Goal: Task Accomplishment & Management: Manage account settings

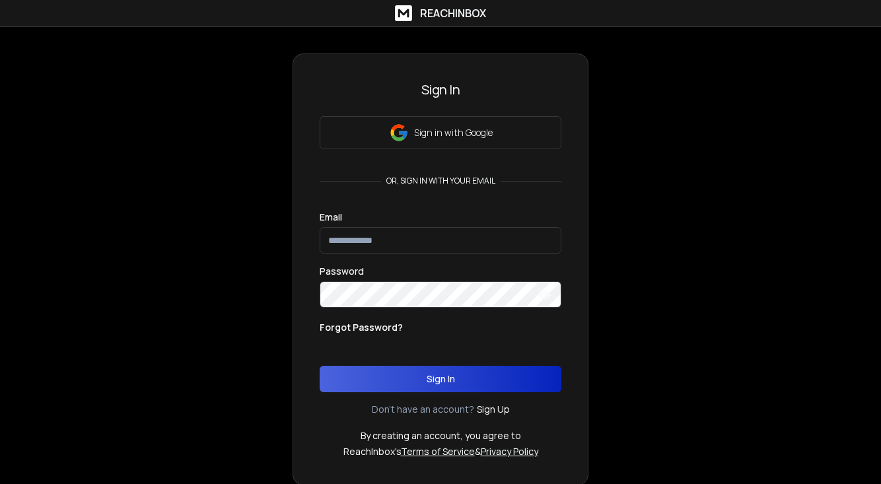
click at [427, 236] on input "email" at bounding box center [441, 240] width 242 height 26
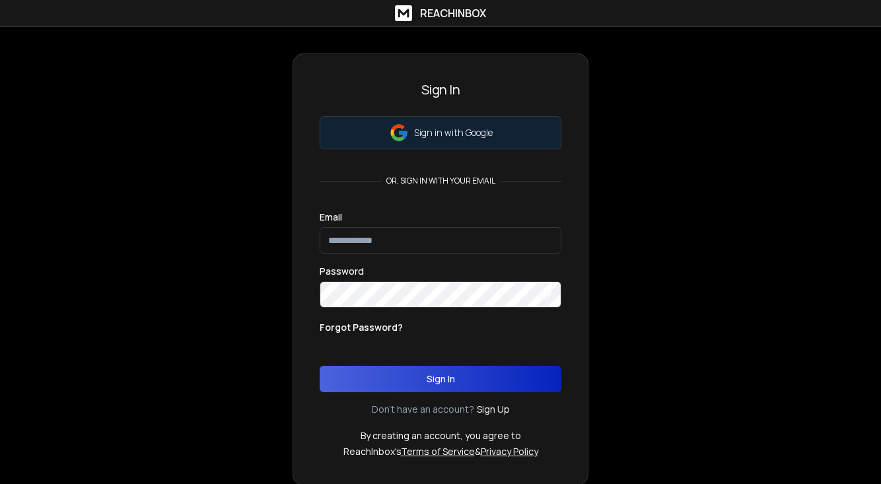
paste input "**********"
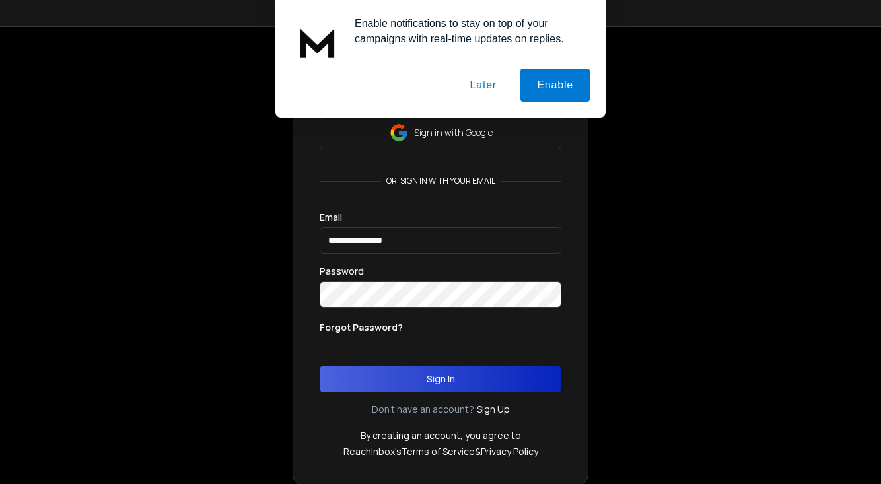
type input "**********"
click at [479, 77] on button "Later" at bounding box center [482, 85] width 59 height 33
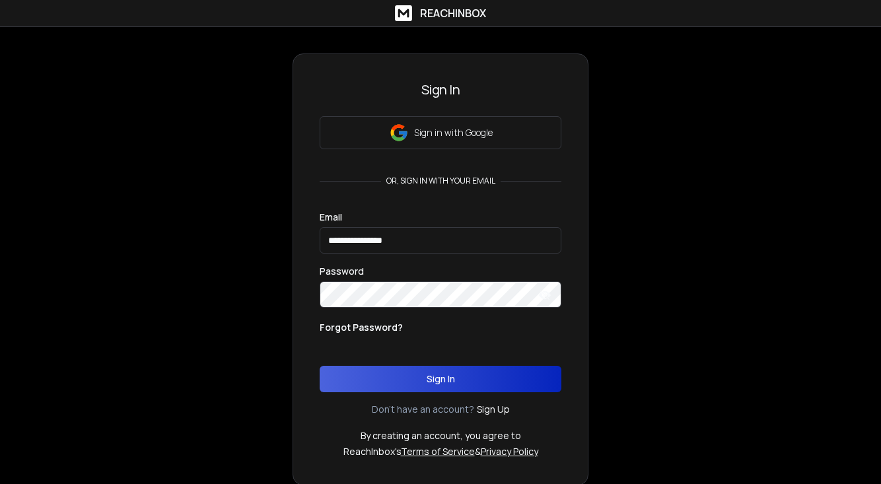
click at [470, 378] on button "Sign In" at bounding box center [441, 379] width 242 height 26
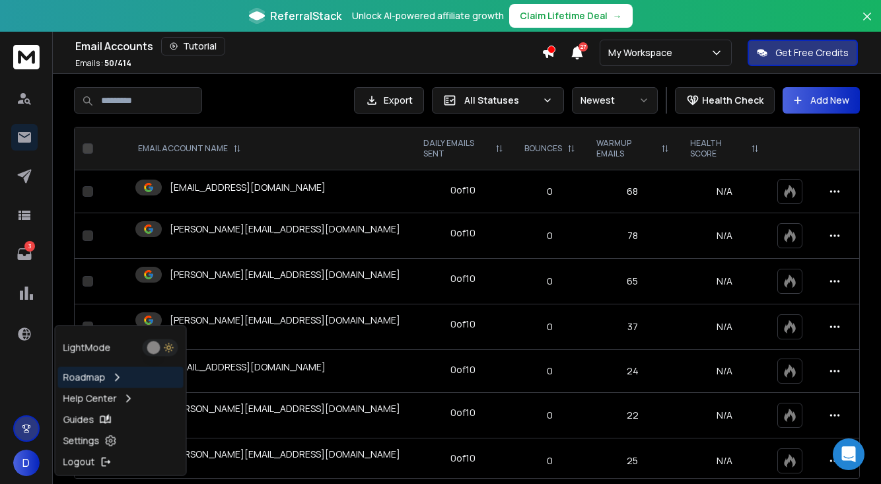
drag, startPoint x: 177, startPoint y: 356, endPoint x: 147, endPoint y: 345, distance: 31.8
click at [176, 356] on div at bounding box center [161, 347] width 36 height 17
click at [171, 345] on icon at bounding box center [169, 348] width 11 height 11
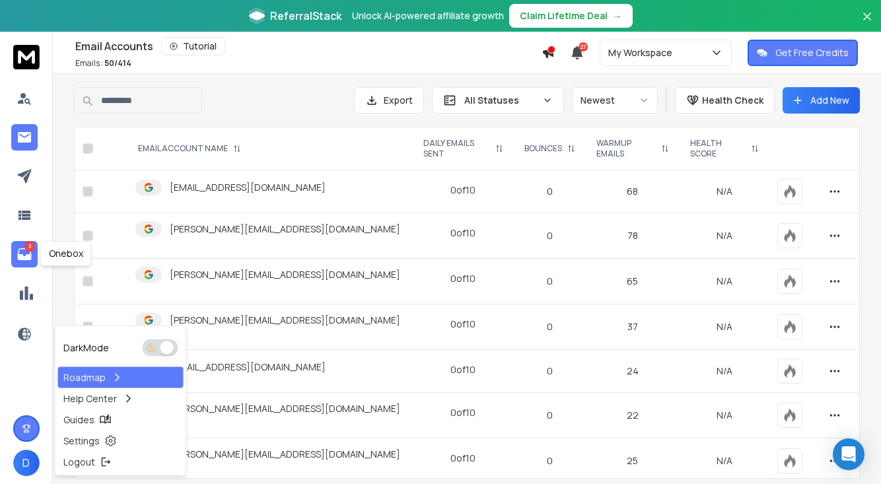
click at [24, 251] on icon at bounding box center [25, 254] width 16 height 16
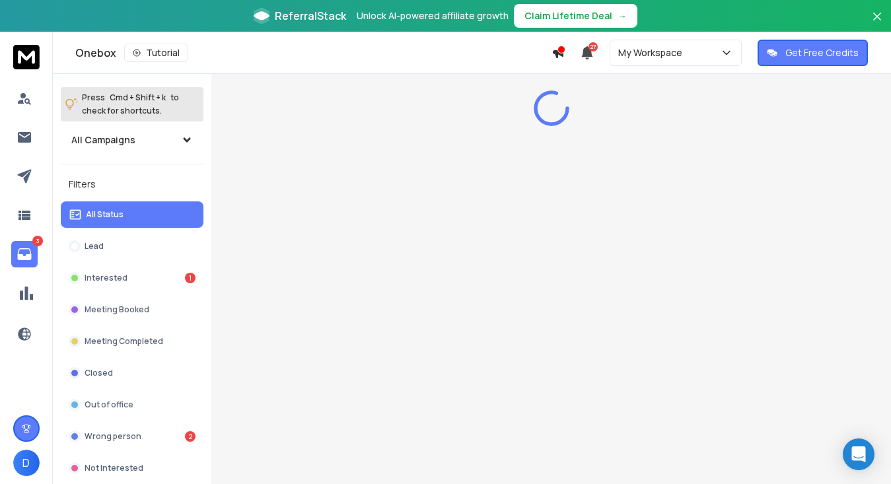
click at [877, 15] on icon "Close banner" at bounding box center [877, 17] width 12 height 12
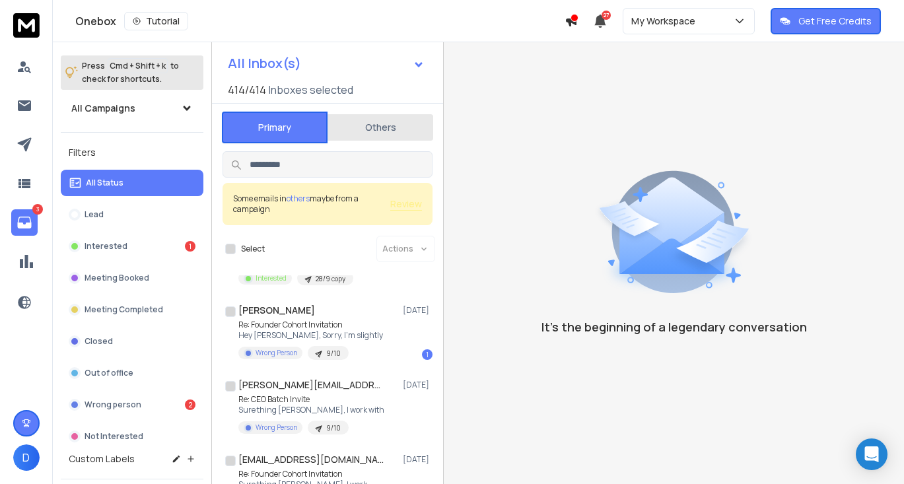
scroll to position [15, 0]
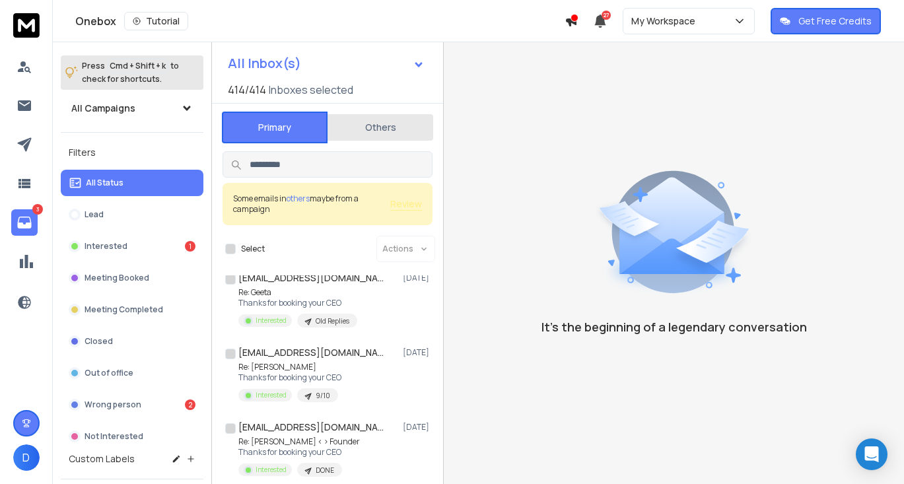
click at [365, 140] on button "Others" at bounding box center [381, 127] width 106 height 29
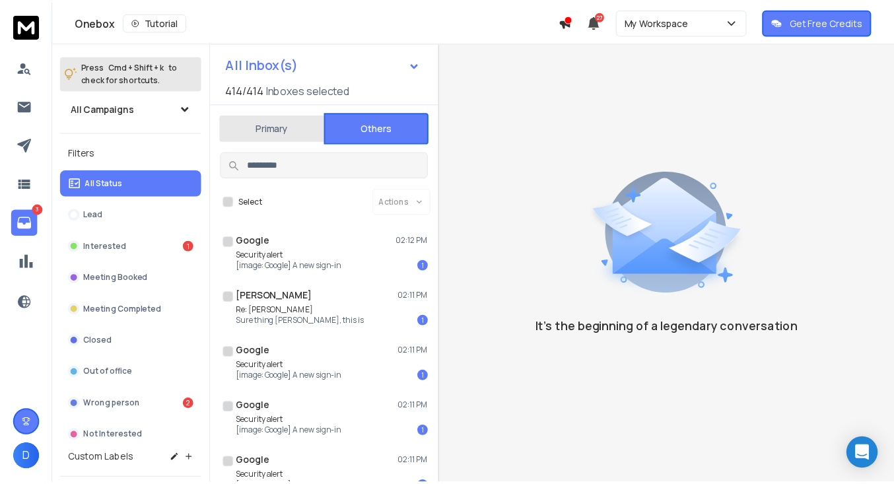
scroll to position [2278, 0]
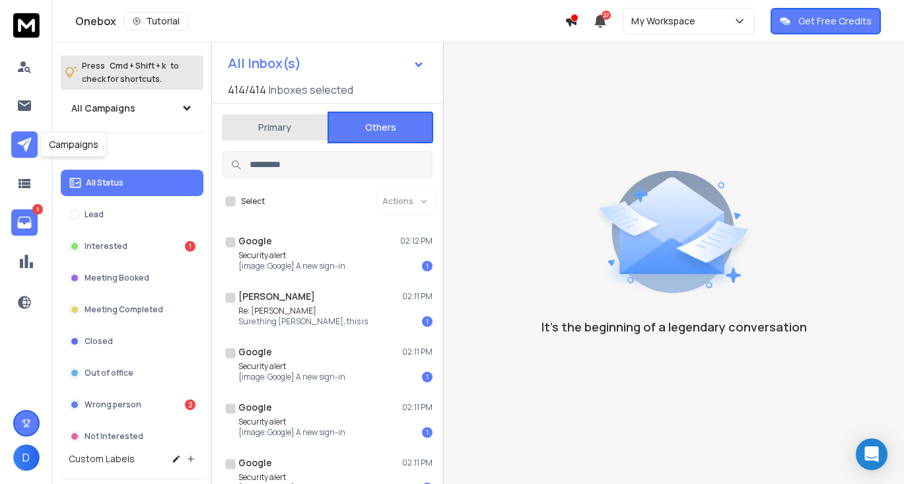
click at [11, 147] on link at bounding box center [24, 144] width 26 height 26
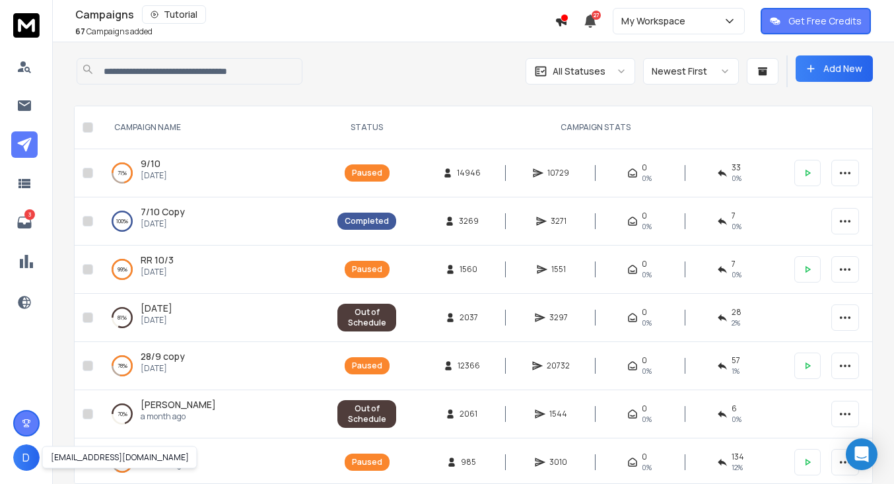
click at [20, 460] on span "D" at bounding box center [26, 457] width 26 height 26
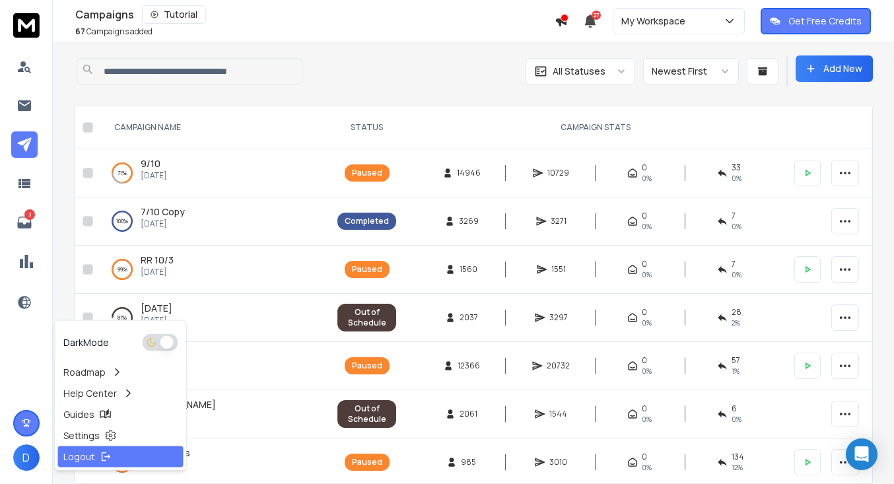
click at [72, 465] on div "Logout" at bounding box center [120, 456] width 125 height 21
